Goal: Task Accomplishment & Management: Manage account settings

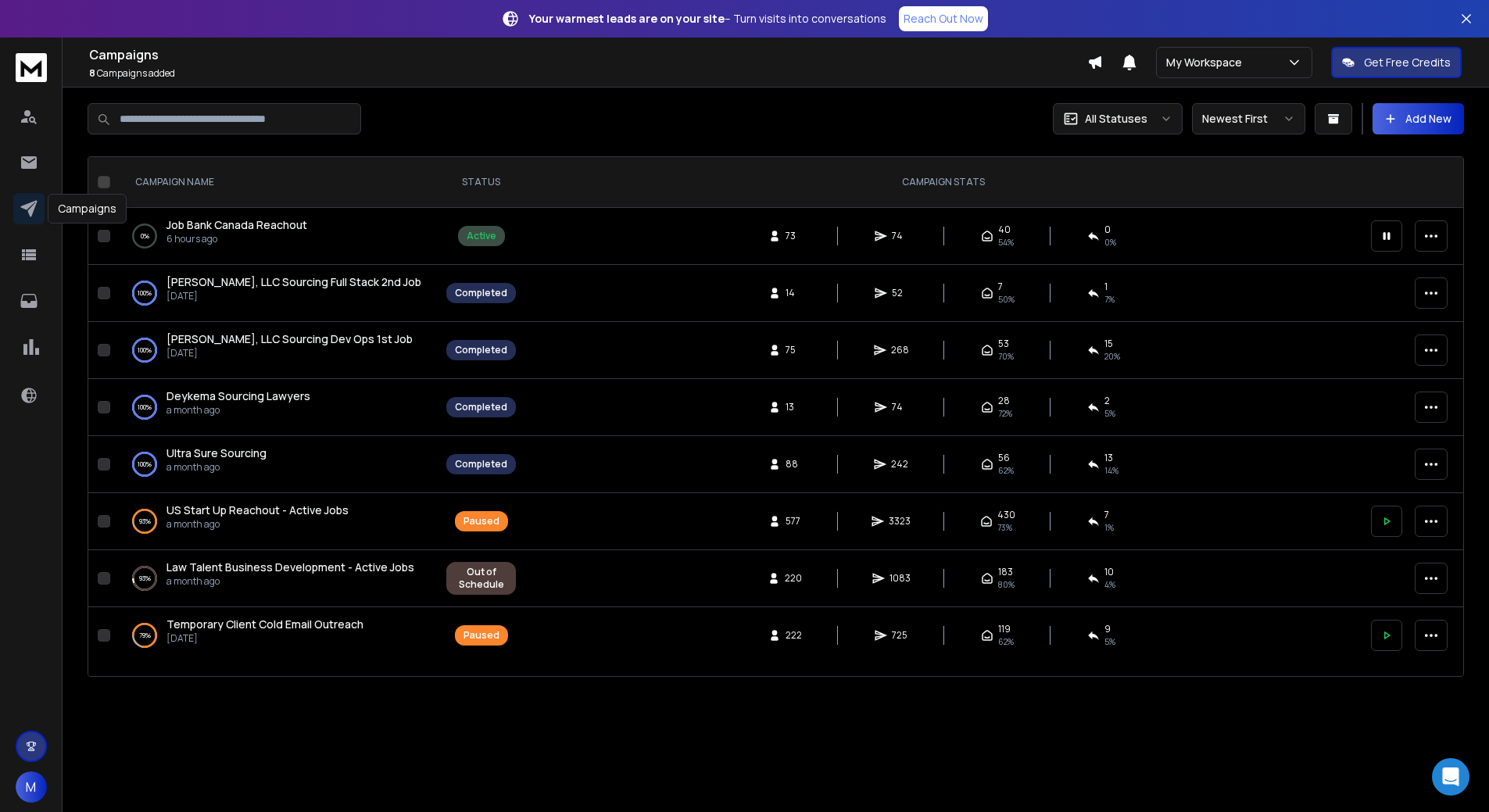
click at [5, 224] on div "M" at bounding box center [31, 427] width 62 height 780
click at [15, 212] on link at bounding box center [29, 209] width 32 height 32
click at [23, 164] on icon at bounding box center [29, 163] width 16 height 13
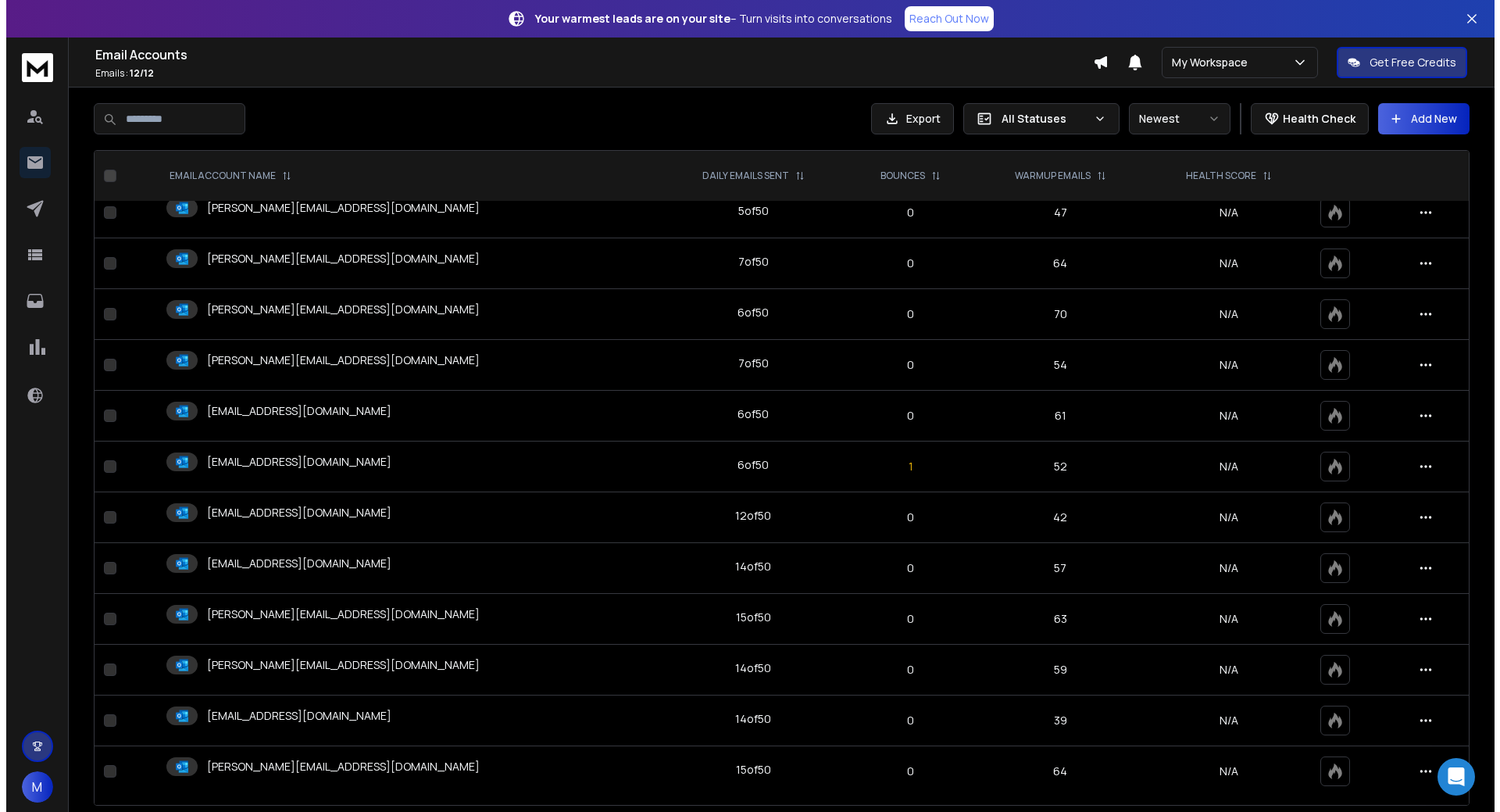
scroll to position [18, 0]
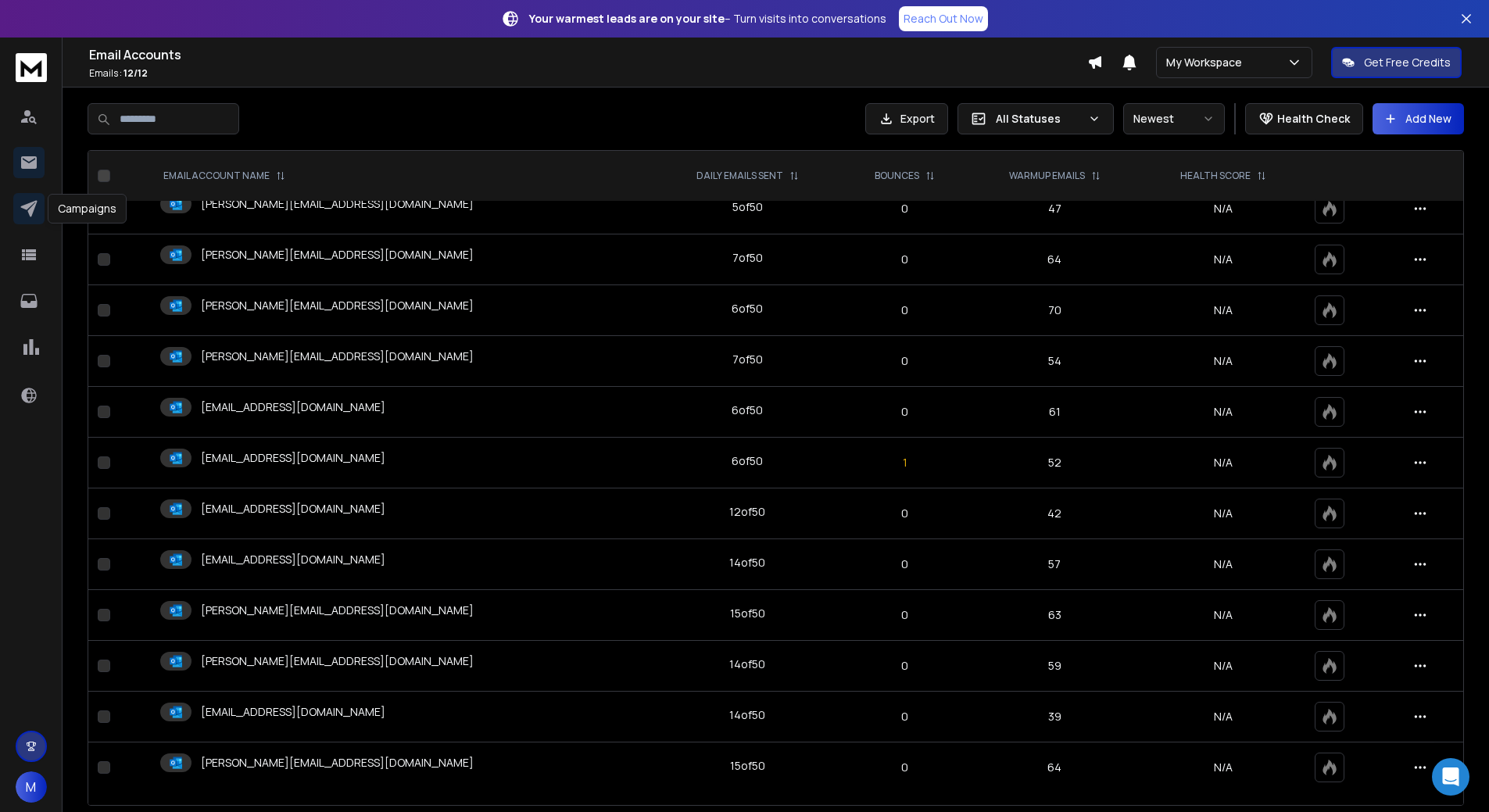
click at [28, 210] on icon at bounding box center [29, 209] width 19 height 19
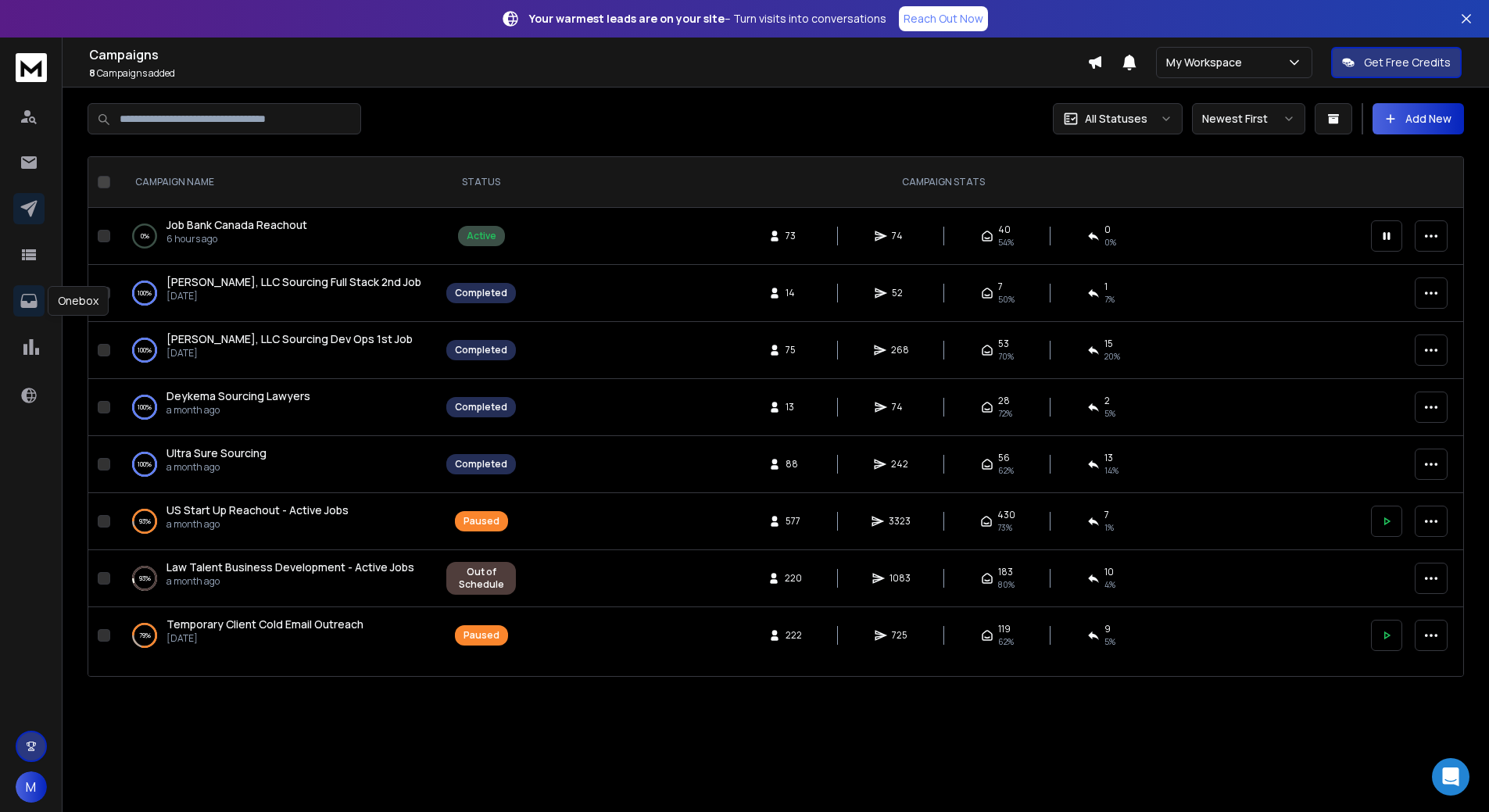
click at [29, 294] on icon at bounding box center [28, 301] width 17 height 14
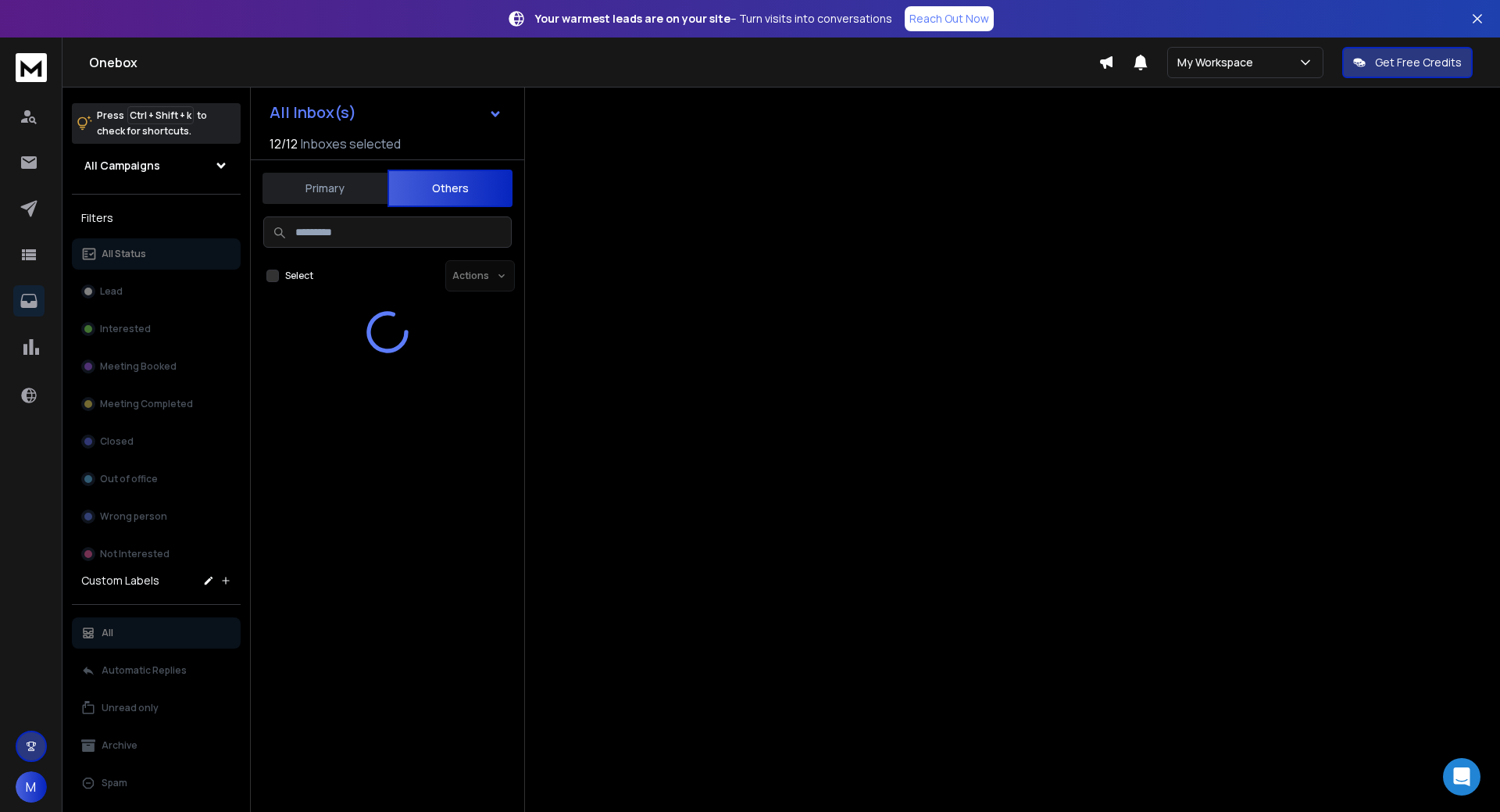
click at [390, 189] on button "Others" at bounding box center [450, 188] width 125 height 37
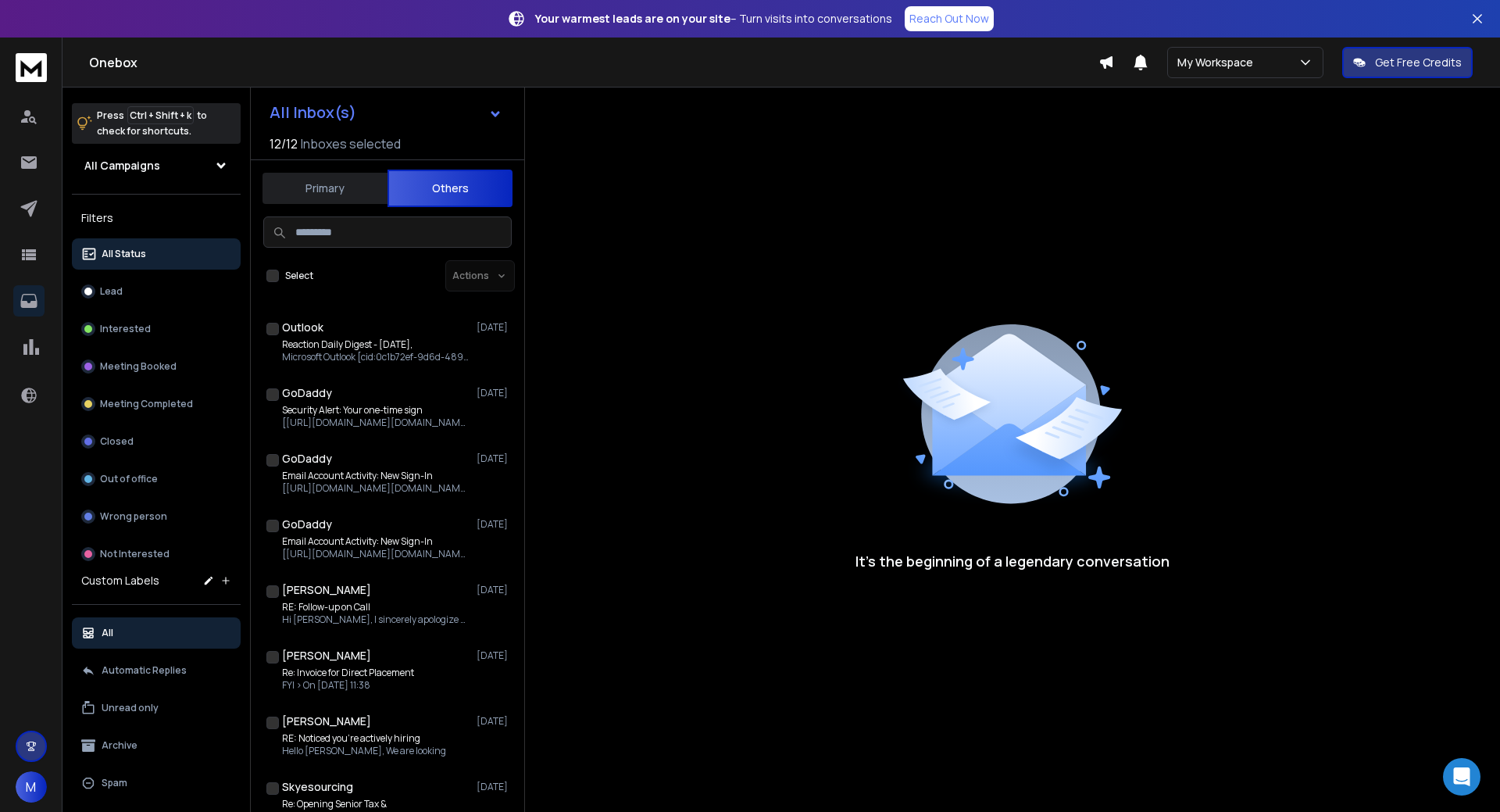
click at [358, 184] on button "Primary" at bounding box center [325, 189] width 125 height 35
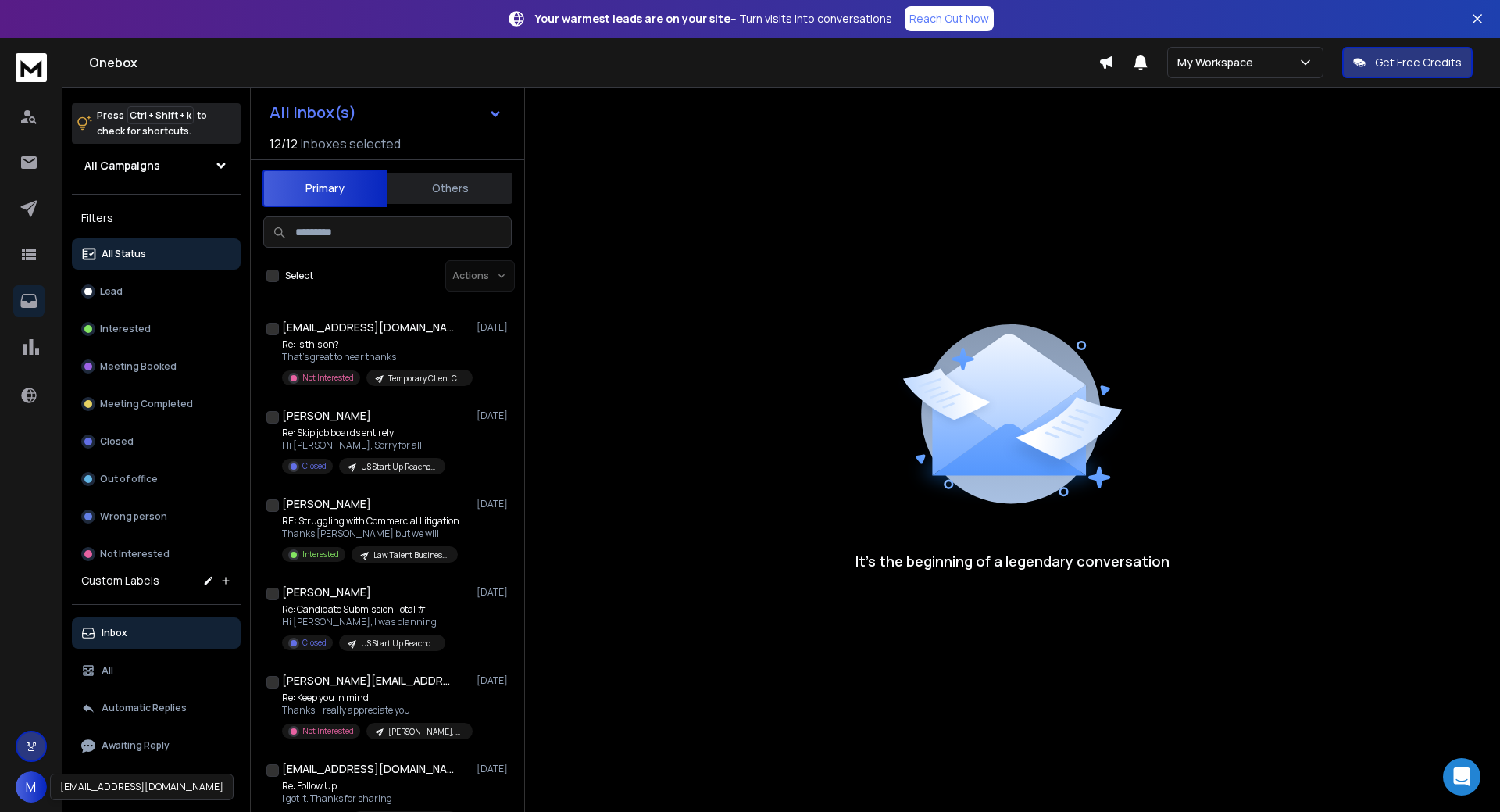
click at [21, 791] on span "M" at bounding box center [32, 787] width 32 height 32
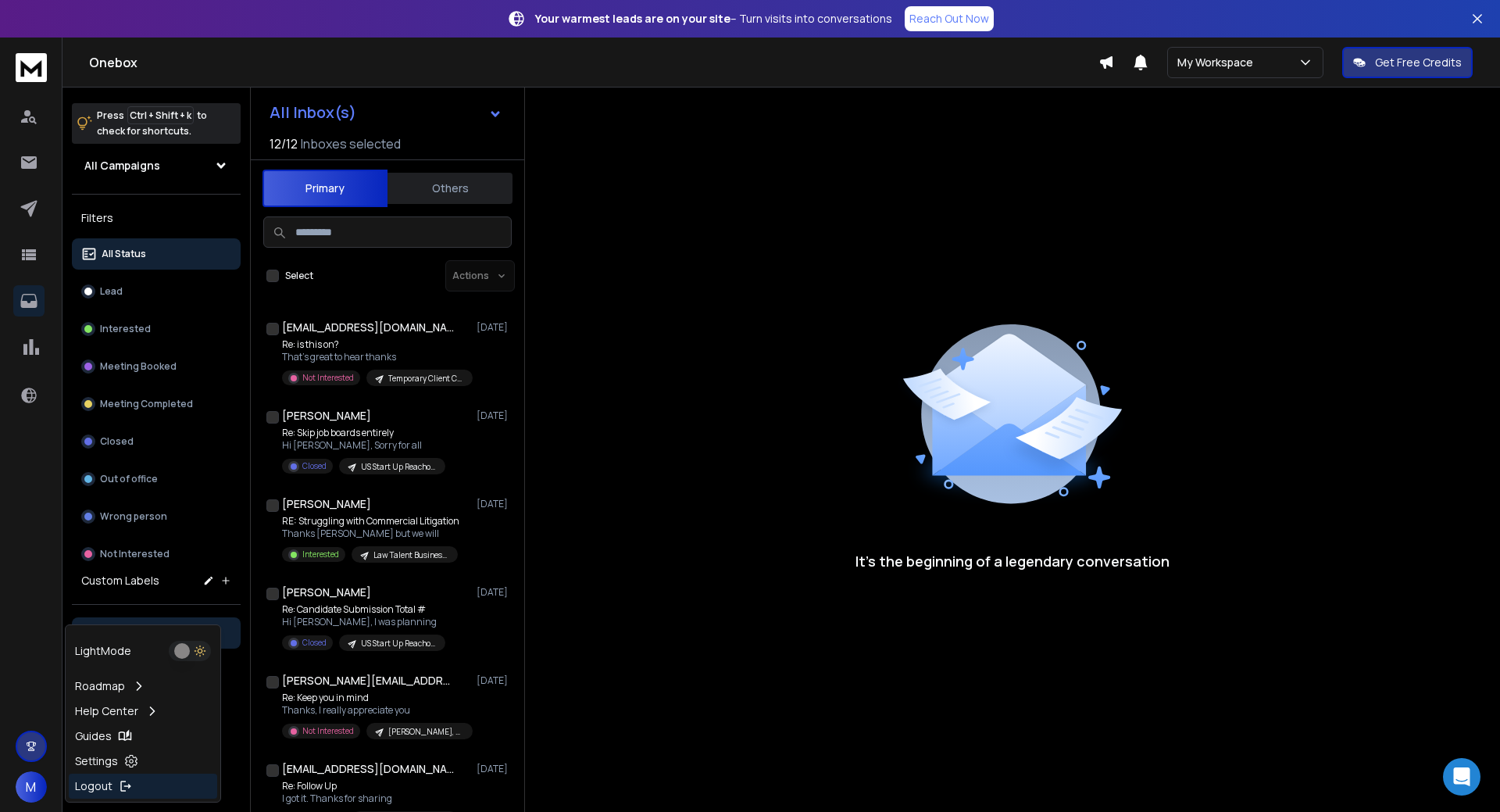
click at [81, 790] on p "Logout" at bounding box center [93, 786] width 37 height 16
